Goal: Task Accomplishment & Management: Manage account settings

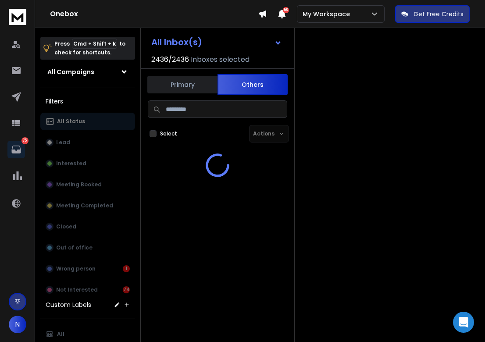
click at [183, 88] on button "Primary" at bounding box center [182, 84] width 70 height 19
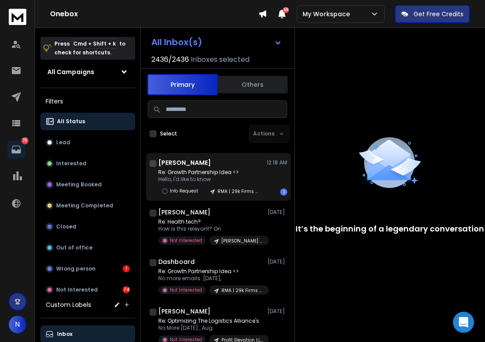
click at [226, 171] on p "Re: Growth Partnership Idea <>" at bounding box center [210, 172] width 105 height 7
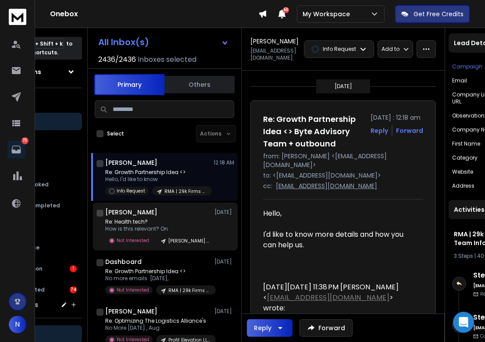
click at [159, 236] on div "[PERSON_NAME] Healthcare and Advisors | 7.1k Biotechnology-Medical Devices and …" at bounding box center [186, 240] width 60 height 9
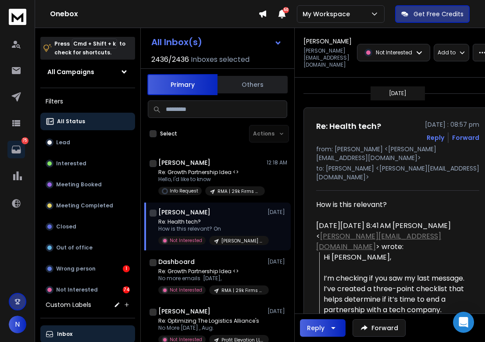
click at [154, 214] on button "button" at bounding box center [153, 213] width 7 height 7
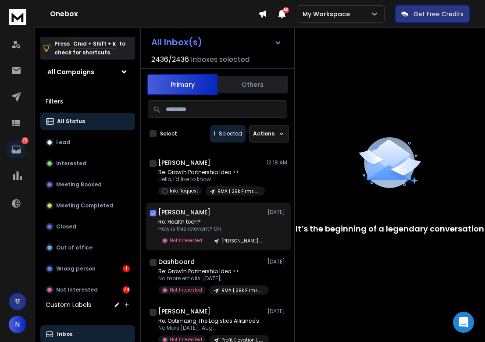
click at [156, 212] on button "button" at bounding box center [153, 213] width 7 height 7
click at [218, 212] on div "[PERSON_NAME] [DATE]" at bounding box center [222, 212] width 129 height 9
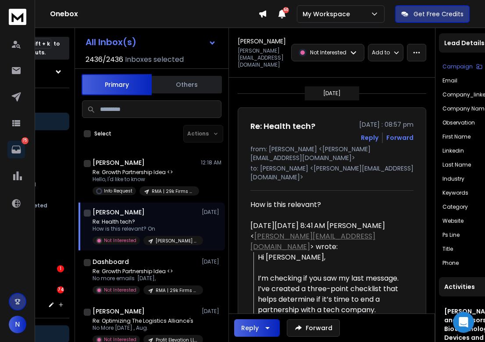
scroll to position [0, 143]
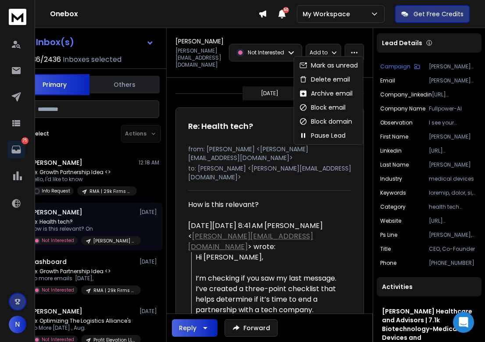
click at [356, 50] on button "button" at bounding box center [354, 53] width 19 height 18
click at [319, 75] on div "Delete email" at bounding box center [325, 79] width 50 height 9
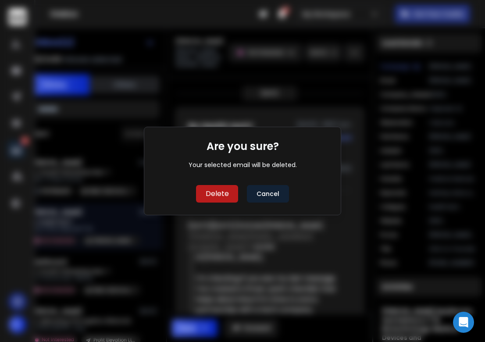
click at [211, 200] on button "Delete" at bounding box center [217, 194] width 42 height 18
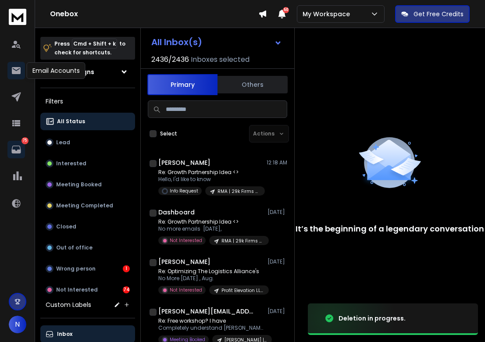
click at [16, 79] on link at bounding box center [16, 71] width 18 height 18
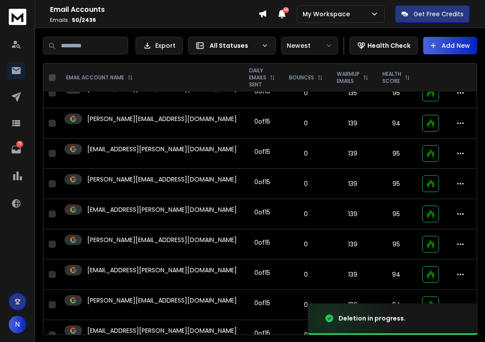
scroll to position [25, 0]
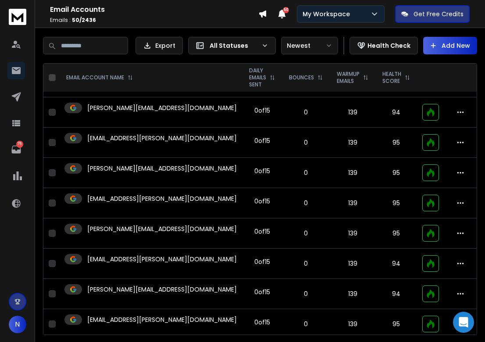
click at [344, 10] on p "My Workspace" at bounding box center [328, 14] width 51 height 9
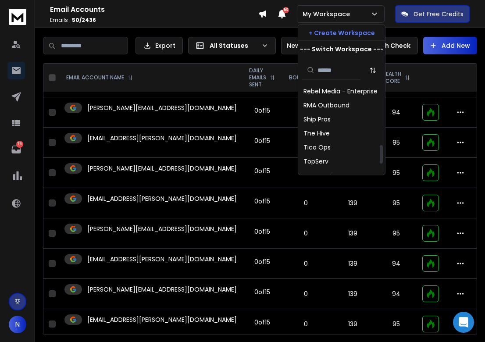
scroll to position [286, 0]
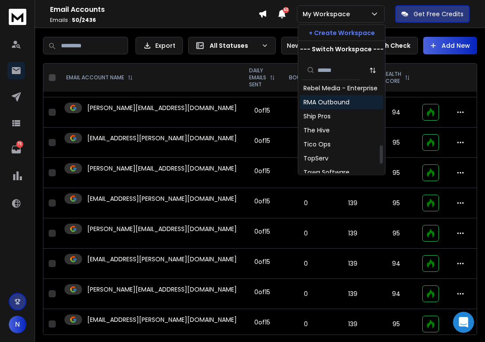
click at [329, 100] on div "RMA Outbound" at bounding box center [326, 102] width 46 height 9
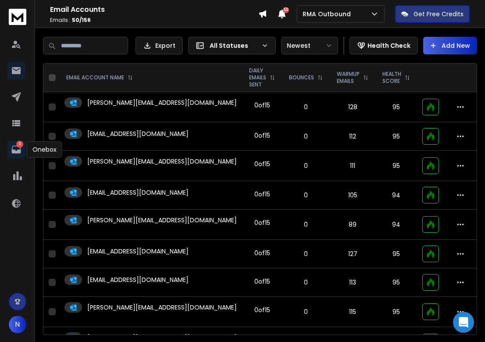
click at [22, 150] on link "5" at bounding box center [16, 150] width 18 height 18
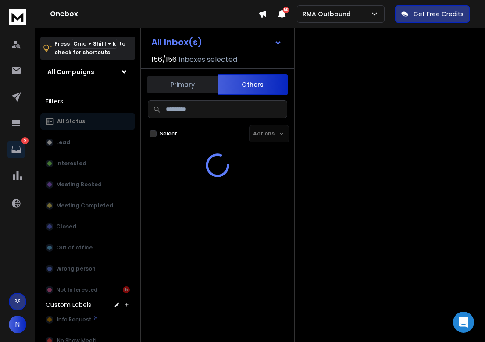
click at [249, 76] on button "Others" at bounding box center [253, 84] width 70 height 21
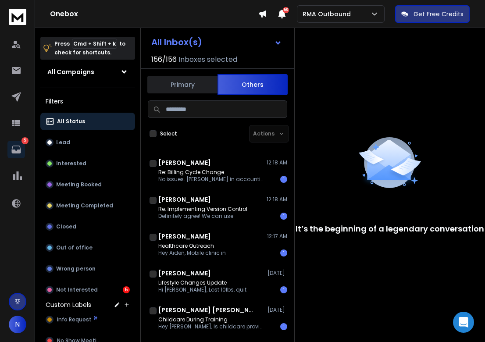
click at [182, 82] on button "Primary" at bounding box center [182, 84] width 70 height 19
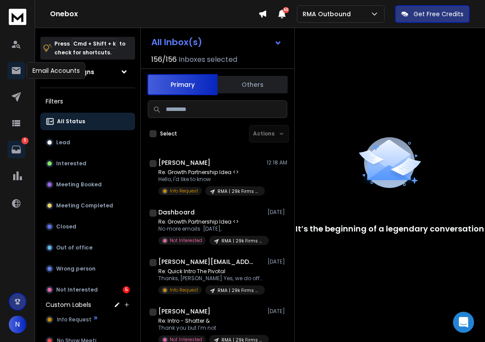
click at [14, 71] on icon at bounding box center [16, 70] width 9 height 7
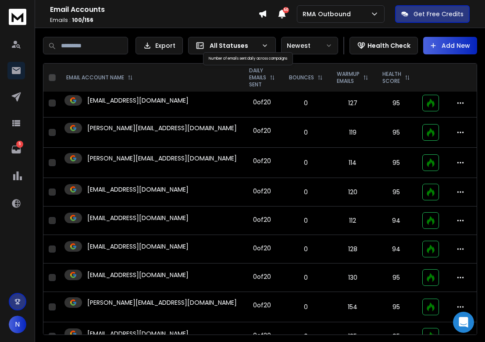
scroll to position [1203, 0]
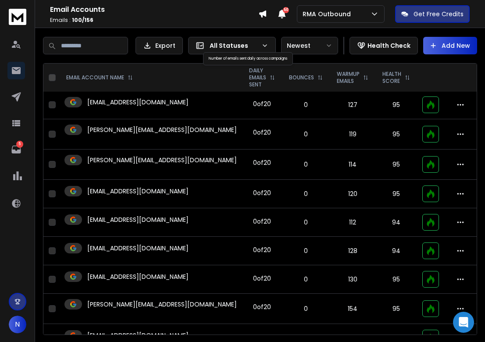
click at [227, 39] on div "All Statuses" at bounding box center [232, 46] width 88 height 18
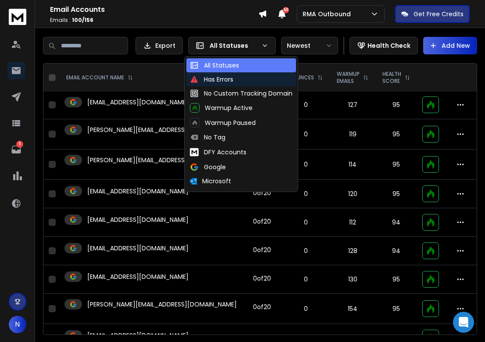
click at [110, 64] on th "EMAIL ACCOUNT NAME" at bounding box center [150, 78] width 183 height 29
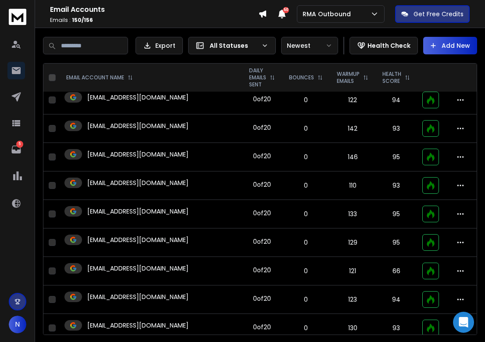
scroll to position [4056, 0]
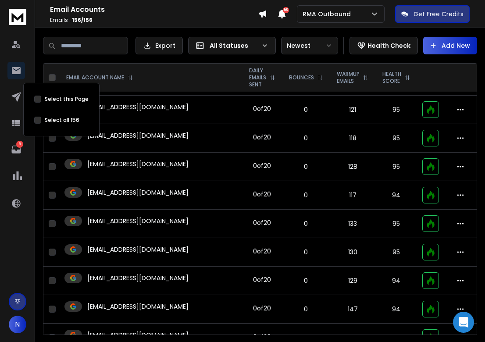
click at [59, 81] on div at bounding box center [54, 77] width 11 height 7
click at [59, 80] on div at bounding box center [54, 77] width 11 height 7
click at [56, 80] on button "button" at bounding box center [52, 77] width 7 height 7
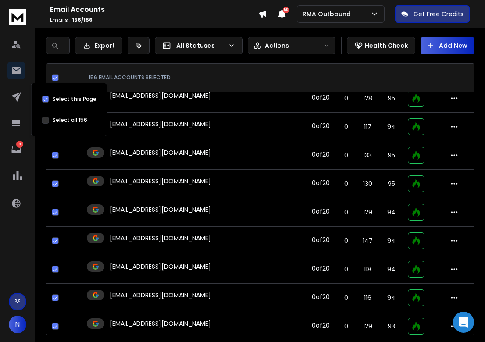
scroll to position [4054, 0]
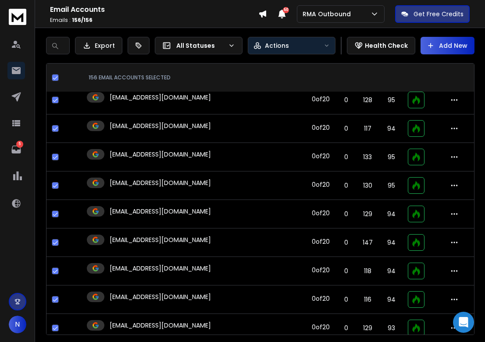
click at [286, 49] on p "Actions" at bounding box center [277, 45] width 24 height 9
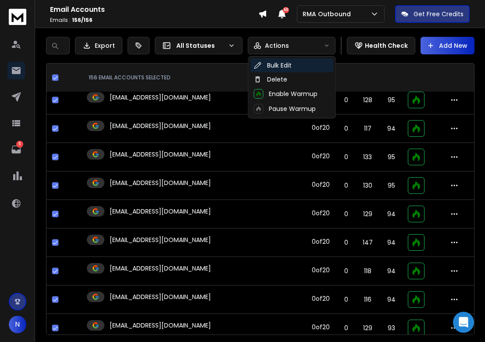
click at [294, 61] on div "Bulk Edit" at bounding box center [291, 65] width 83 height 14
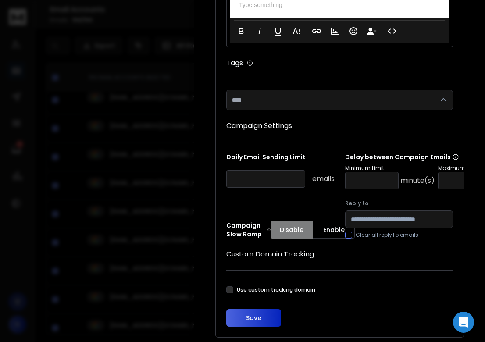
scroll to position [176, 0]
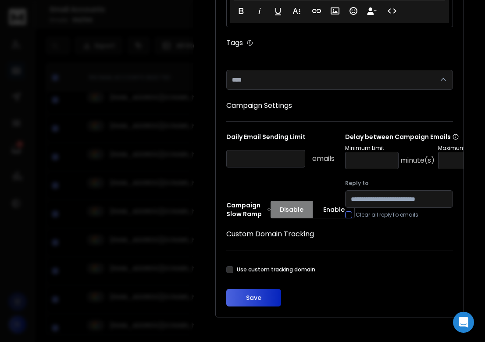
click at [238, 157] on input "number" at bounding box center [265, 159] width 79 height 18
type input "*"
click at [266, 302] on button "Save" at bounding box center [253, 298] width 55 height 18
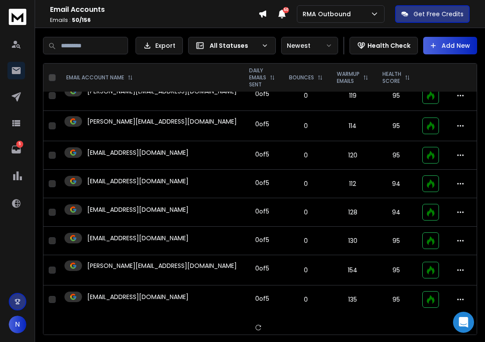
scroll to position [1205, 0]
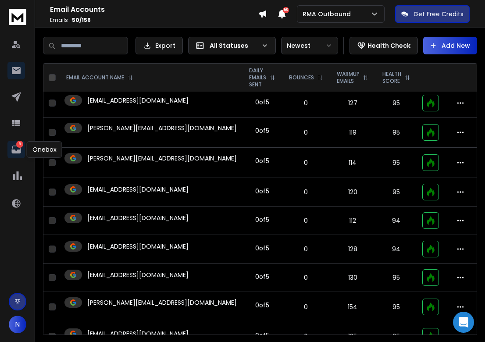
click at [15, 152] on icon at bounding box center [15, 150] width 9 height 8
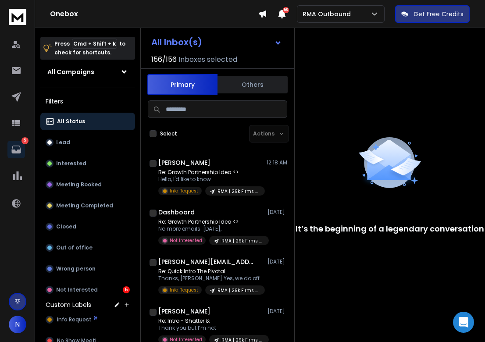
click at [245, 82] on button "Others" at bounding box center [253, 84] width 70 height 19
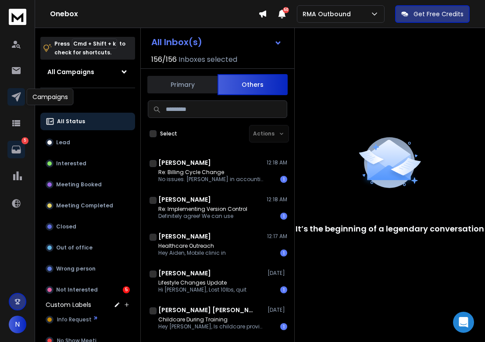
click at [17, 98] on icon at bounding box center [15, 96] width 9 height 9
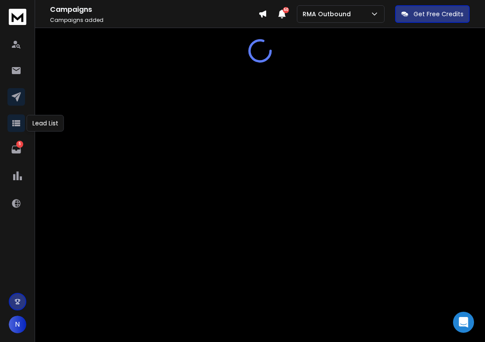
click at [16, 116] on link at bounding box center [16, 123] width 18 height 18
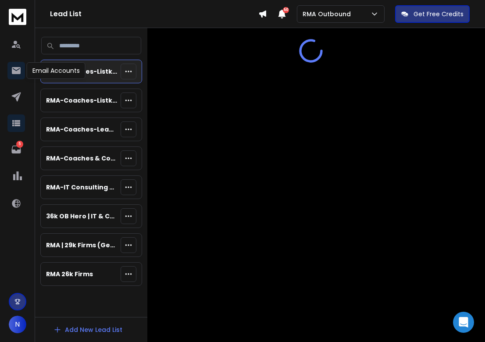
click at [15, 65] on icon at bounding box center [16, 70] width 11 height 11
